Goal: Task Accomplishment & Management: Manage account settings

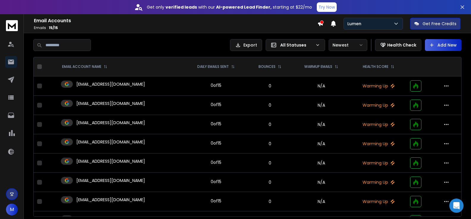
click at [363, 23] on p "Lumen" at bounding box center [355, 24] width 16 height 6
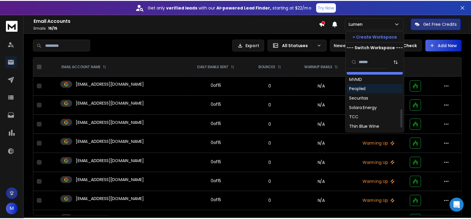
scroll to position [91, 0]
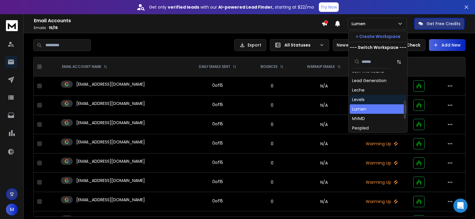
click at [374, 100] on div "Levels" at bounding box center [378, 100] width 56 height 10
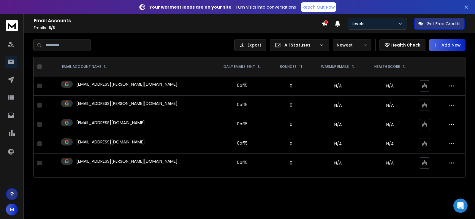
click at [357, 26] on p "Levels" at bounding box center [359, 24] width 15 height 6
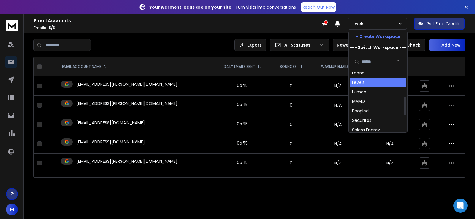
scroll to position [119, 0]
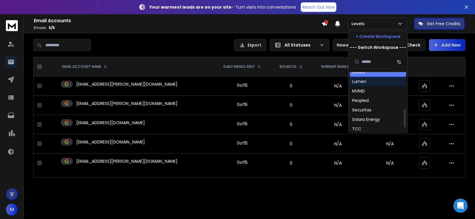
click at [366, 83] on div "Lumen" at bounding box center [359, 82] width 14 height 6
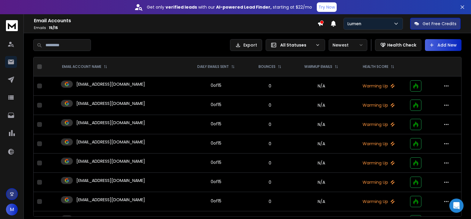
click at [353, 25] on p "Lumen" at bounding box center [355, 24] width 16 height 6
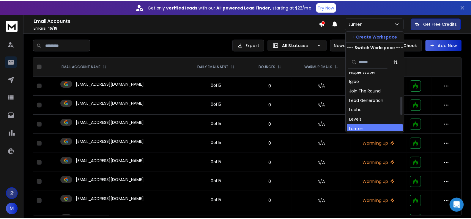
scroll to position [79, 0]
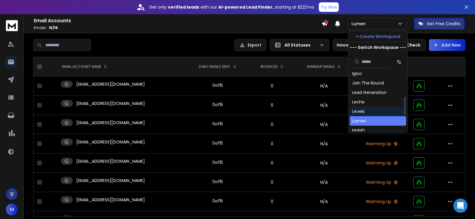
click at [378, 111] on div "Levels" at bounding box center [378, 112] width 56 height 10
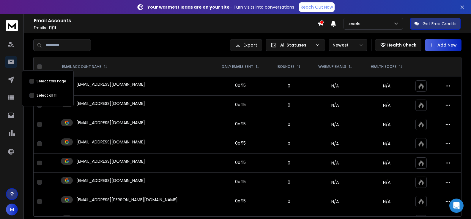
click at [39, 69] on button "Select this Page" at bounding box center [39, 66] width 5 height 5
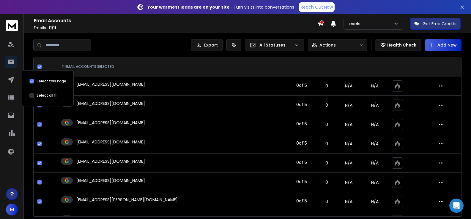
click at [38, 66] on button "Select this Page" at bounding box center [39, 66] width 5 height 5
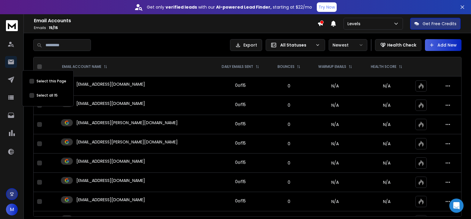
click at [39, 64] on button "Select this Page" at bounding box center [39, 66] width 5 height 5
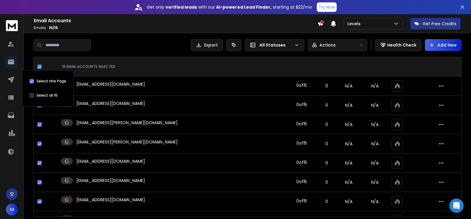
click at [39, 64] on button "Select this Page" at bounding box center [39, 66] width 5 height 5
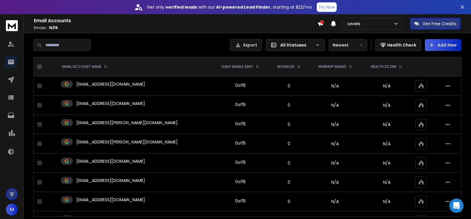
click at [39, 64] on button "button" at bounding box center [39, 66] width 5 height 5
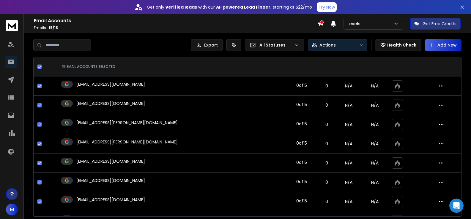
click at [339, 42] on button "Actions" at bounding box center [337, 45] width 59 height 12
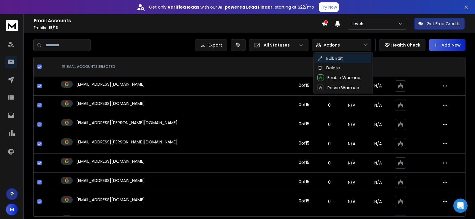
click at [338, 56] on div "Bulk Edit" at bounding box center [330, 59] width 26 height 6
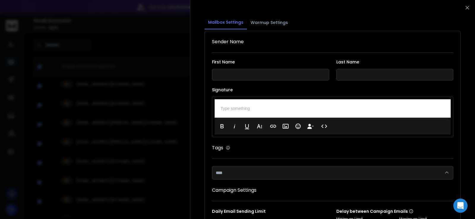
click at [267, 24] on button "Warmup Settings" at bounding box center [269, 22] width 45 height 13
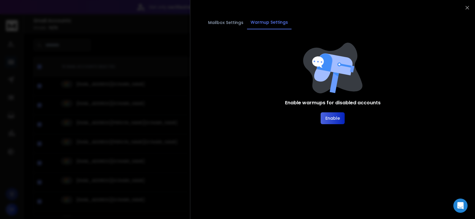
click at [232, 22] on button "Mailbox Settings" at bounding box center [226, 22] width 42 height 13
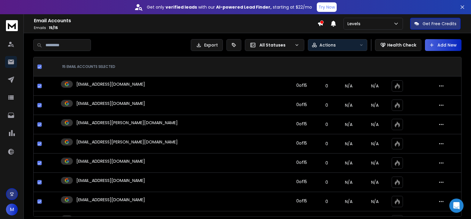
click at [327, 46] on p "Actions" at bounding box center [327, 45] width 16 height 6
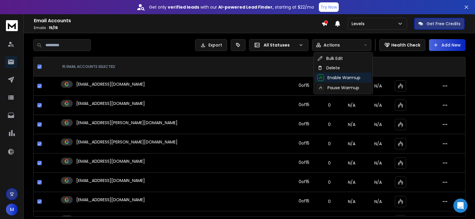
click at [360, 77] on div "Enable Warmup" at bounding box center [338, 78] width 43 height 7
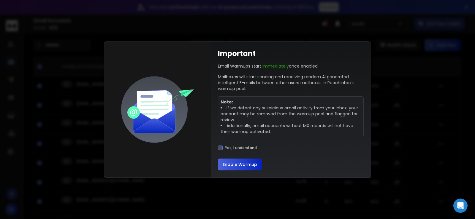
click at [221, 148] on button "Yes, I understand" at bounding box center [220, 148] width 5 height 5
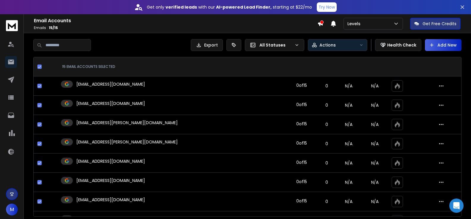
click at [343, 44] on div "Actions" at bounding box center [333, 45] width 45 height 6
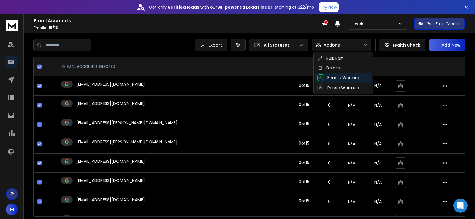
click at [344, 80] on div "Enable Warmup" at bounding box center [338, 78] width 43 height 7
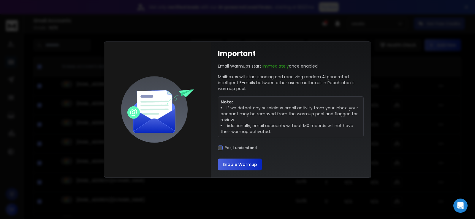
click at [221, 147] on button "Yes, I understand" at bounding box center [220, 148] width 5 height 5
click at [235, 163] on button "Enable Warmup" at bounding box center [240, 165] width 44 height 12
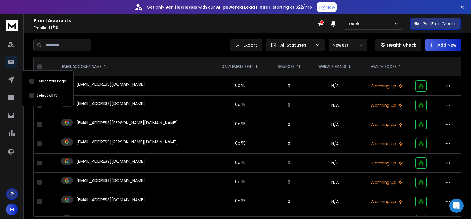
click at [39, 66] on button "Select this Page" at bounding box center [39, 66] width 5 height 5
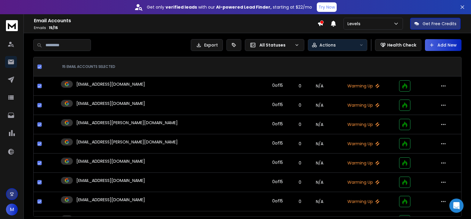
drag, startPoint x: 339, startPoint y: 46, endPoint x: 344, endPoint y: 50, distance: 6.1
click at [339, 46] on div "Actions" at bounding box center [333, 45] width 45 height 6
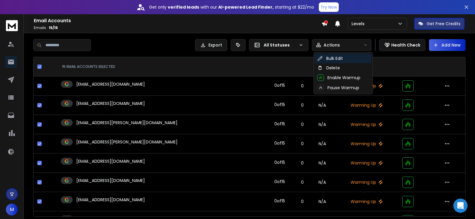
click at [349, 58] on div "Bulk Edit" at bounding box center [343, 59] width 56 height 10
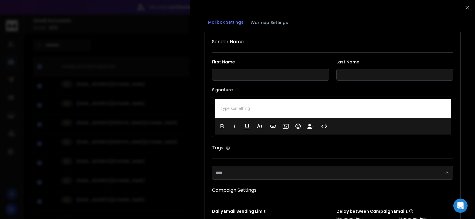
click at [272, 20] on button "Warmup Settings" at bounding box center [269, 22] width 45 height 13
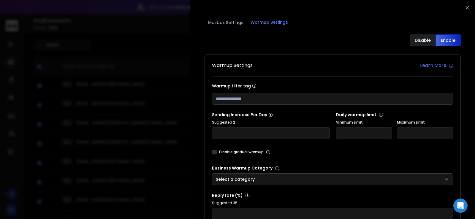
click at [253, 97] on input at bounding box center [332, 99] width 241 height 12
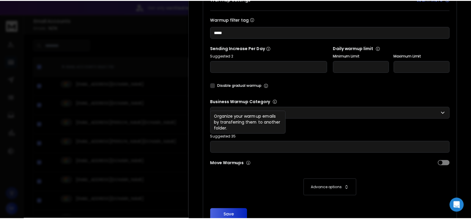
scroll to position [93, 0]
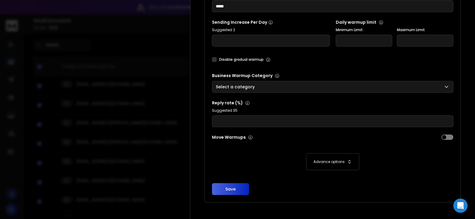
type input "*****"
click at [233, 186] on button "Save" at bounding box center [230, 189] width 37 height 12
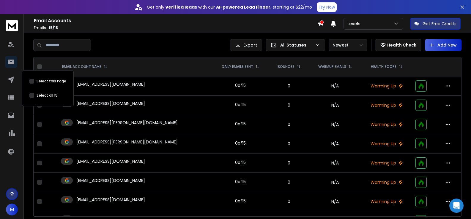
click at [40, 67] on button "Select this Page" at bounding box center [39, 66] width 5 height 5
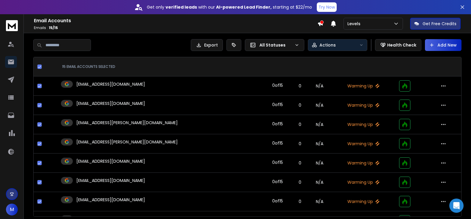
click at [329, 47] on p "Actions" at bounding box center [327, 45] width 16 height 6
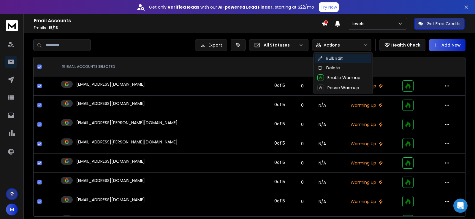
click at [334, 60] on div "Bulk Edit" at bounding box center [330, 59] width 26 height 6
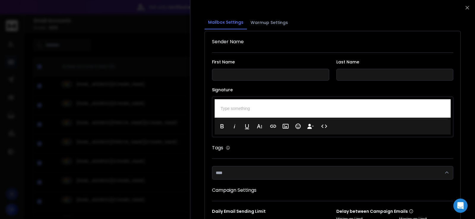
click at [272, 23] on button "Warmup Settings" at bounding box center [269, 22] width 45 height 13
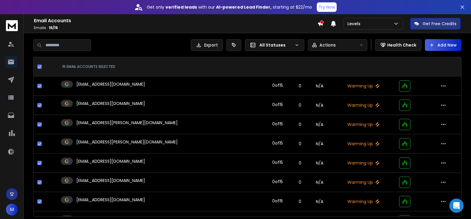
click at [123, 42] on div at bounding box center [110, 45] width 154 height 12
click at [38, 66] on button "Select this Page" at bounding box center [39, 66] width 5 height 5
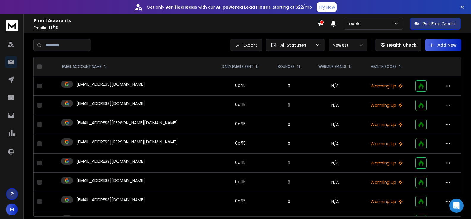
click at [91, 85] on p "[EMAIL_ADDRESS][DOMAIN_NAME]" at bounding box center [110, 84] width 69 height 6
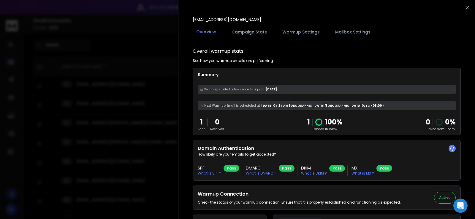
click at [316, 31] on button "Warmup Settings" at bounding box center [301, 32] width 45 height 13
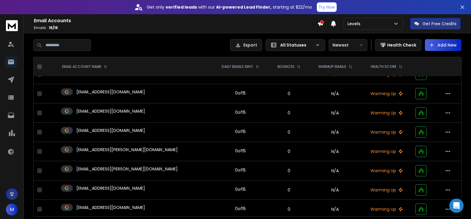
scroll to position [154, 0]
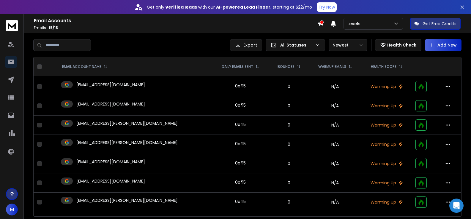
click at [93, 182] on p "[EMAIL_ADDRESS][DOMAIN_NAME]" at bounding box center [110, 181] width 69 height 6
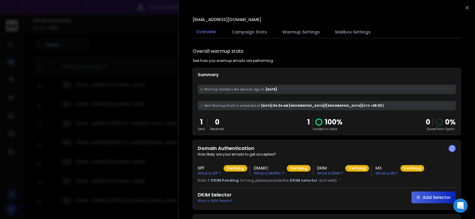
click at [300, 30] on button "Warmup Settings" at bounding box center [301, 32] width 45 height 13
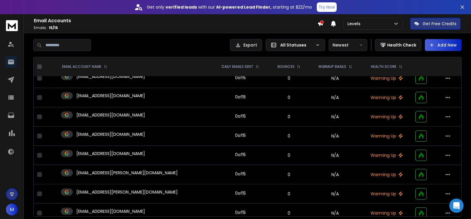
scroll to position [35, 0]
